Goal: Navigation & Orientation: Find specific page/section

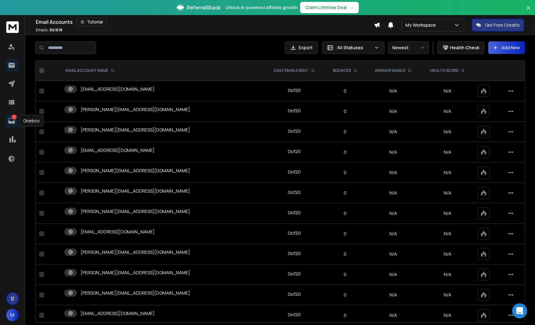
click at [8, 120] on icon at bounding box center [11, 121] width 7 height 6
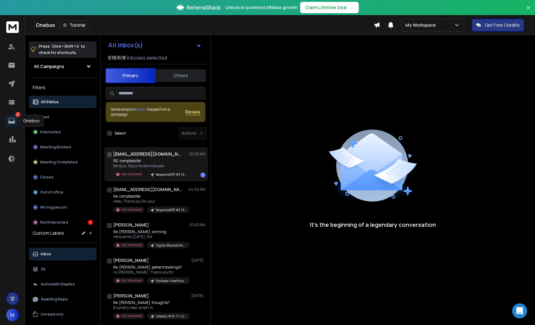
click at [157, 167] on p "Bonjour, Nous ne sommes pas" at bounding box center [150, 165] width 75 height 5
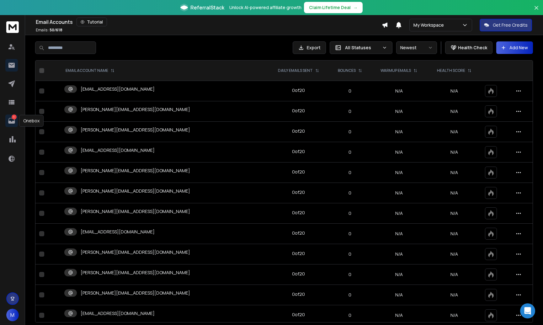
click at [12, 123] on icon at bounding box center [11, 121] width 7 height 6
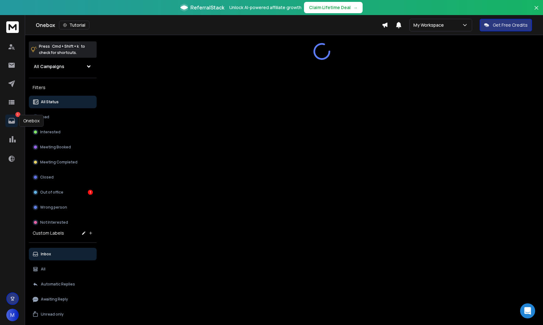
click at [532, 8] on button "Close banner" at bounding box center [536, 11] width 8 height 15
